Goal: Task Accomplishment & Management: Use online tool/utility

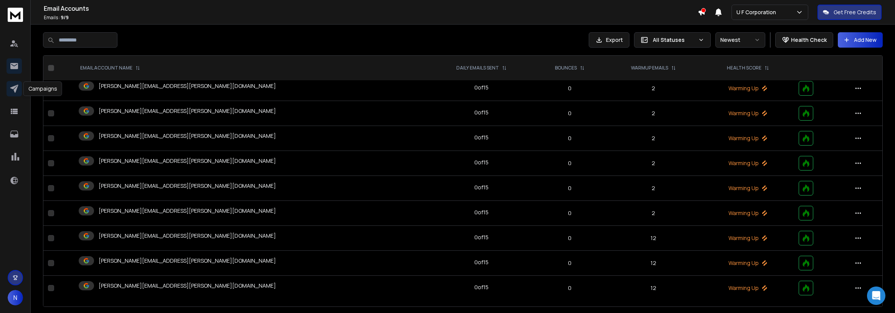
click at [12, 89] on icon at bounding box center [14, 88] width 8 height 8
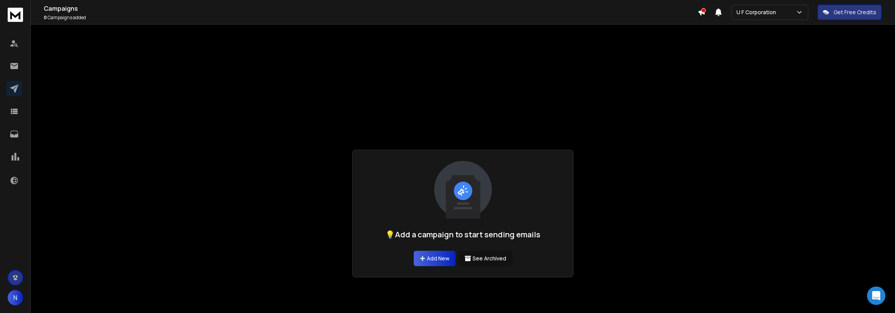
click at [445, 254] on link "Add New" at bounding box center [435, 257] width 42 height 15
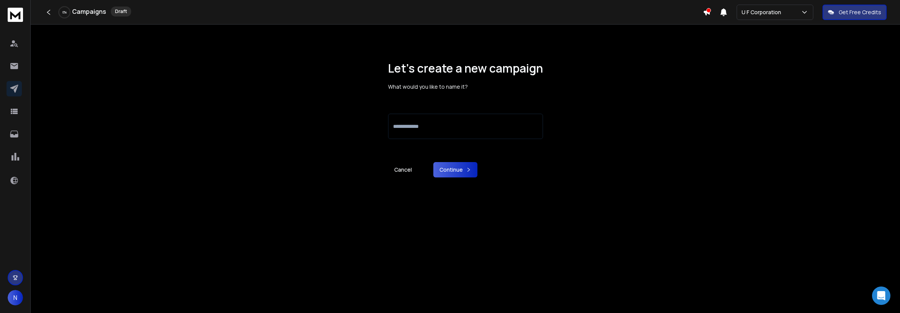
click at [517, 142] on form "Cancel Continue" at bounding box center [465, 137] width 155 height 79
click at [488, 124] on input at bounding box center [465, 126] width 155 height 25
type input "**********"
click at [459, 173] on button "Continue" at bounding box center [455, 169] width 44 height 15
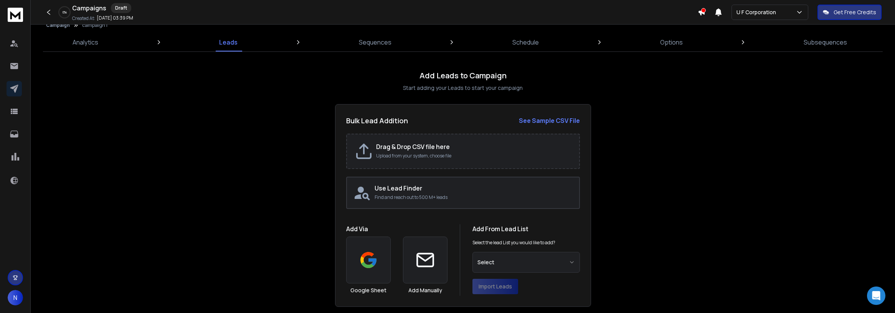
scroll to position [8, 0]
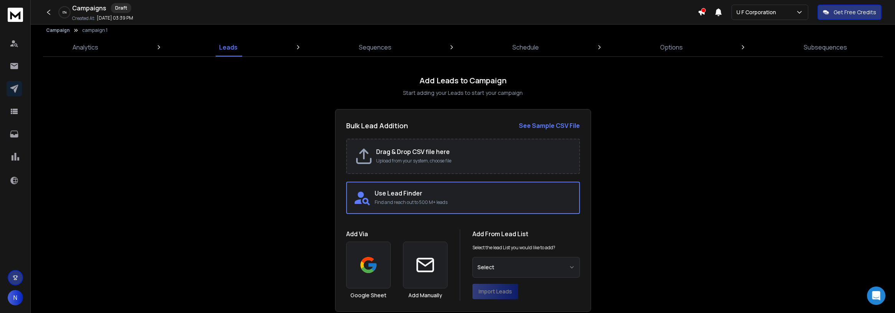
click at [415, 202] on p "Find and reach out to 500 M+ leads" at bounding box center [473, 202] width 198 height 6
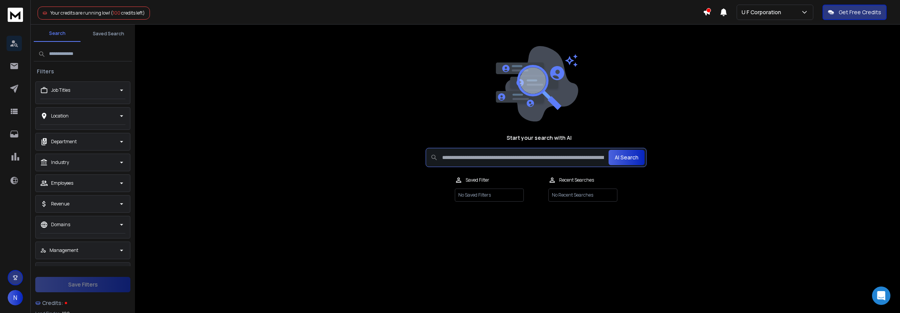
click at [496, 159] on textarea at bounding box center [523, 157] width 162 height 15
type textarea "**********"
click at [631, 158] on button "AI Search" at bounding box center [627, 157] width 36 height 15
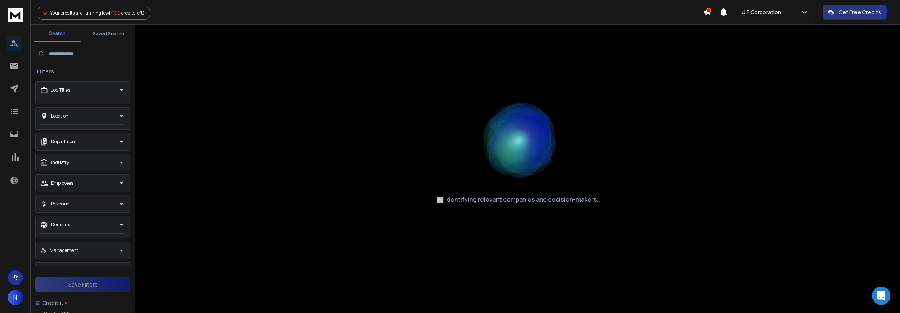
scroll to position [8, 0]
